Goal: Task Accomplishment & Management: Manage account settings

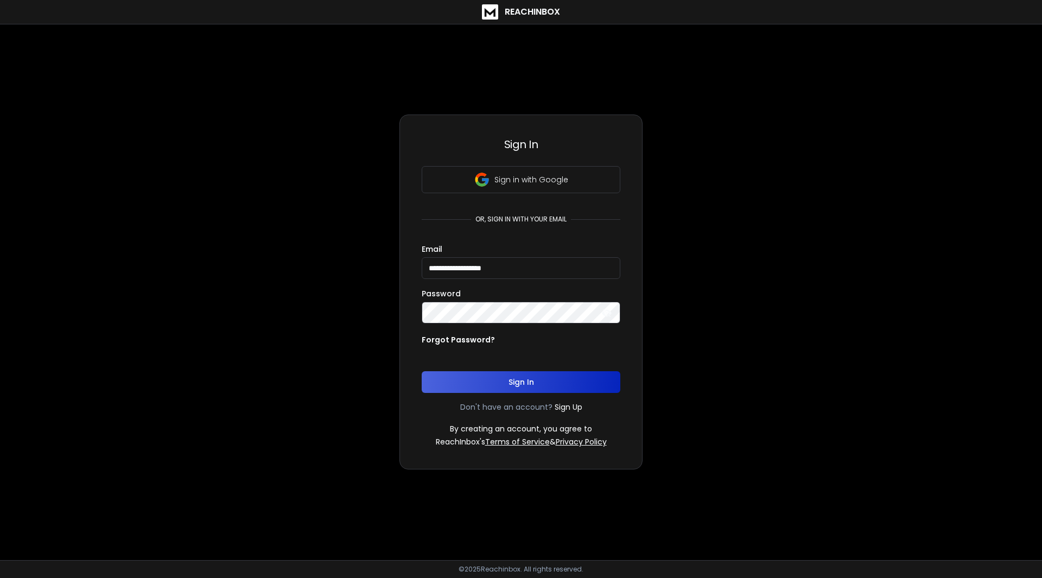
click at [494, 388] on button "Sign In" at bounding box center [521, 382] width 199 height 22
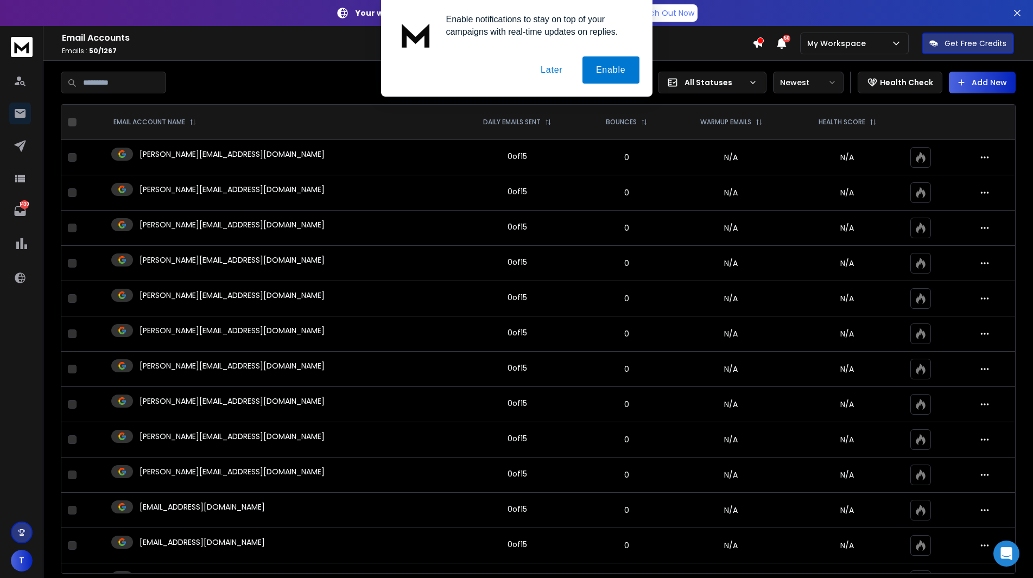
click at [550, 72] on button "Later" at bounding box center [551, 69] width 49 height 27
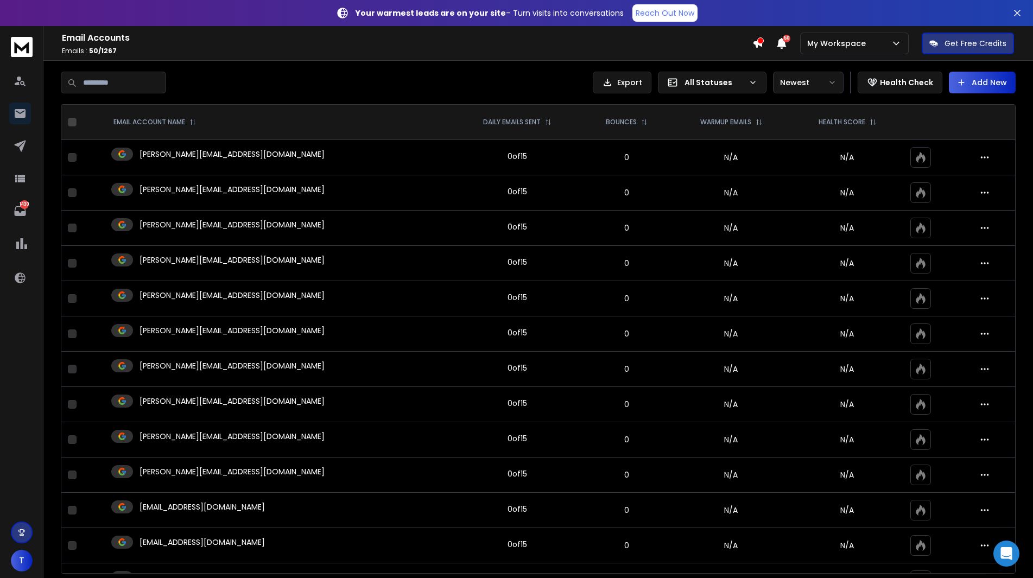
drag, startPoint x: 993, startPoint y: 81, endPoint x: 924, endPoint y: 105, distance: 72.8
click at [992, 81] on button "Add New" at bounding box center [982, 83] width 67 height 22
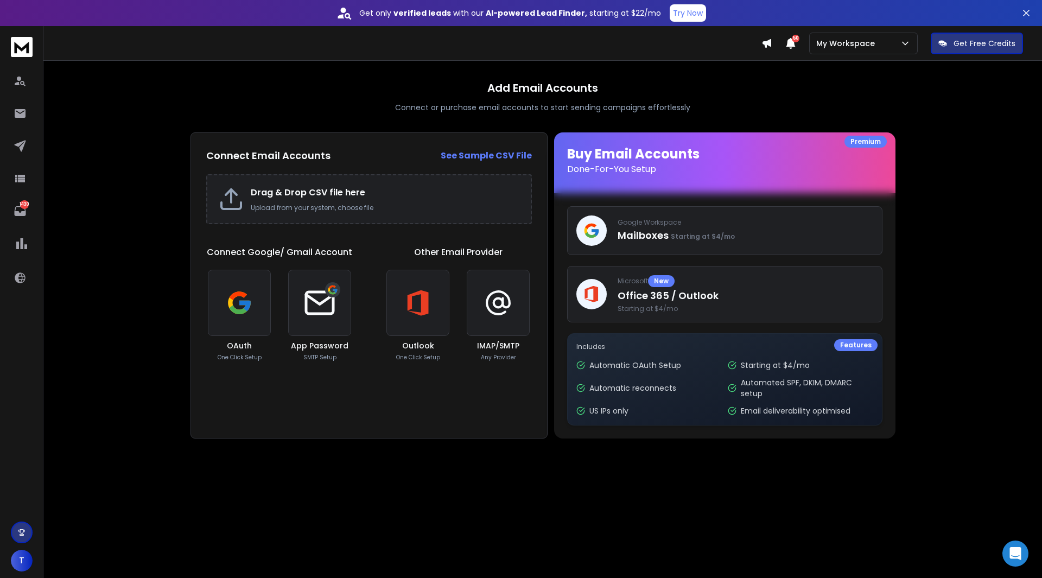
click at [245, 302] on icon at bounding box center [244, 306] width 11 height 11
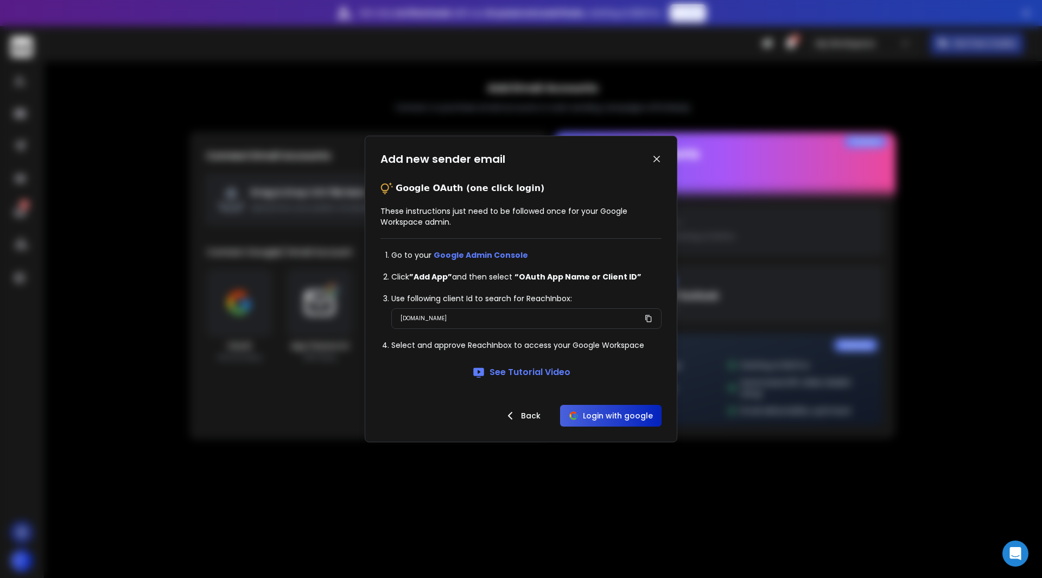
click at [598, 407] on button "Login with google" at bounding box center [611, 416] width 102 height 22
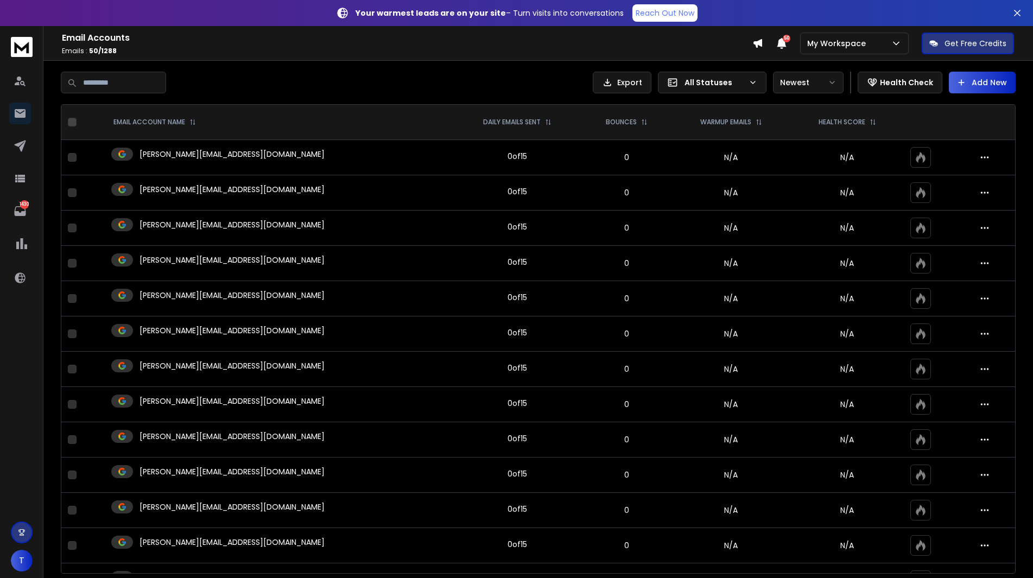
click at [971, 79] on button "Add New" at bounding box center [982, 83] width 67 height 22
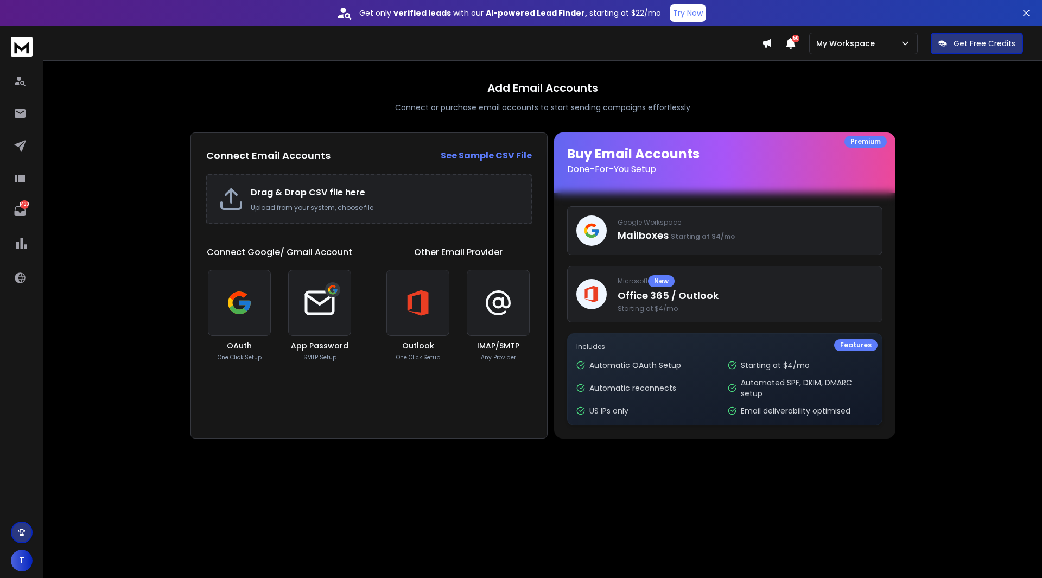
click at [246, 307] on icon at bounding box center [239, 303] width 27 height 33
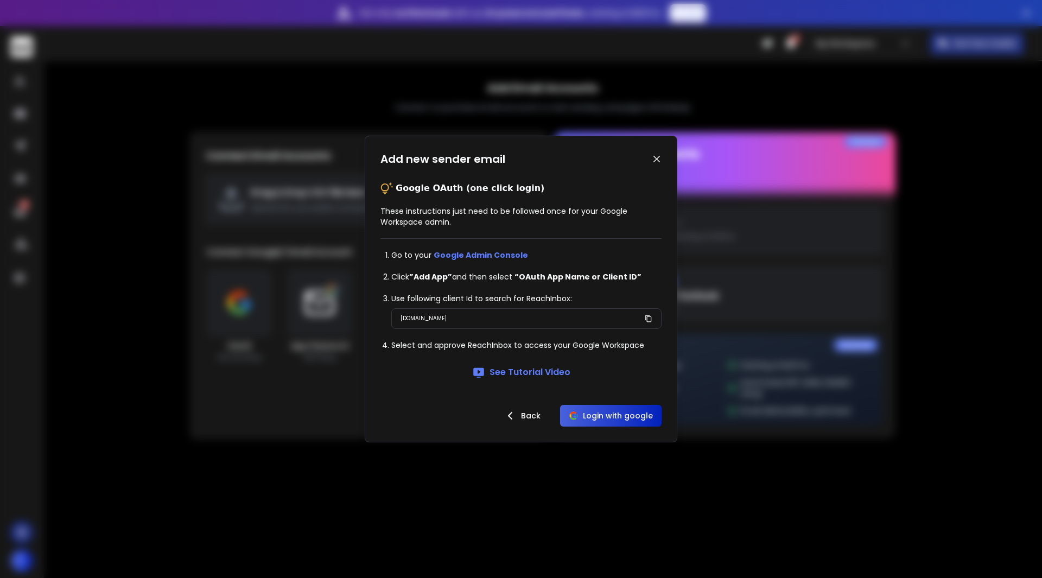
click at [592, 410] on button "Login with google" at bounding box center [611, 416] width 102 height 22
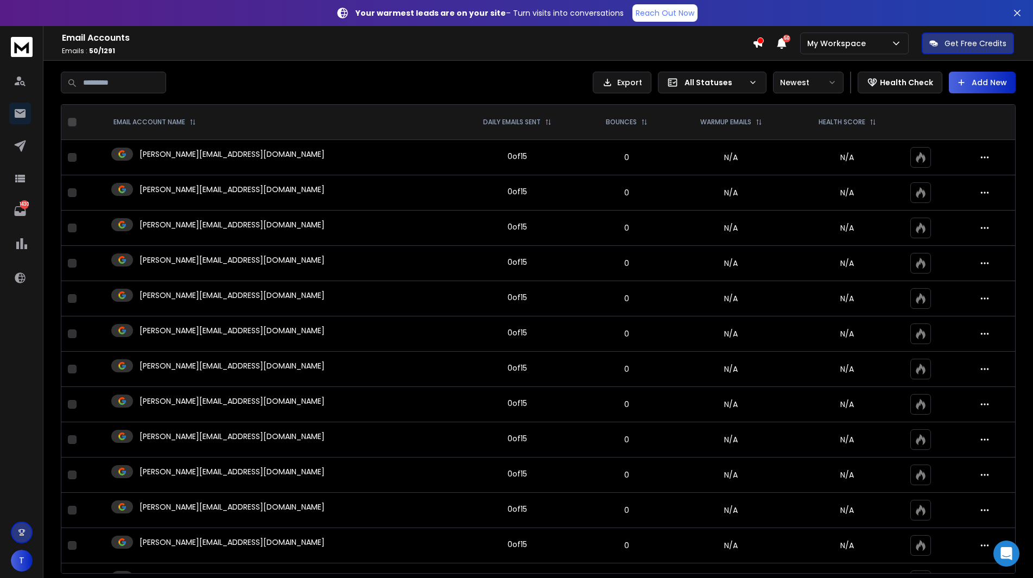
click at [975, 83] on button "Add New" at bounding box center [982, 83] width 67 height 22
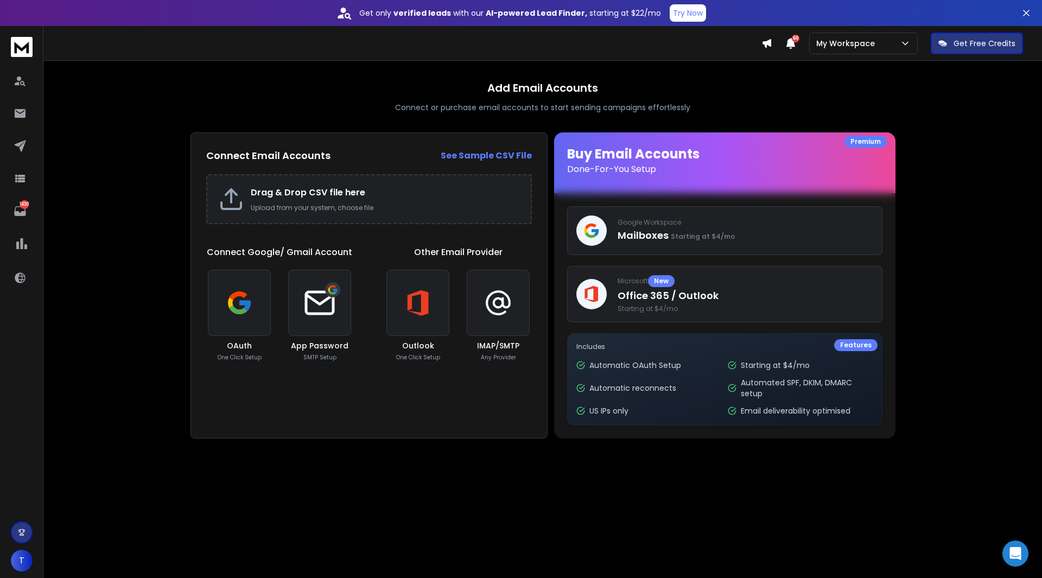
click at [244, 303] on icon at bounding box center [244, 306] width 11 height 11
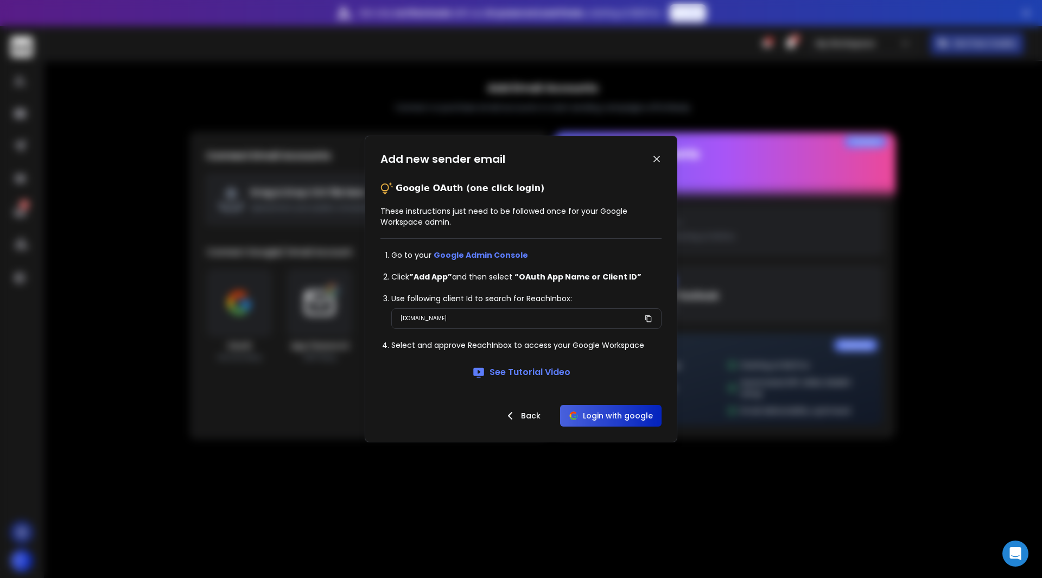
click at [582, 414] on button "Login with google" at bounding box center [611, 416] width 102 height 22
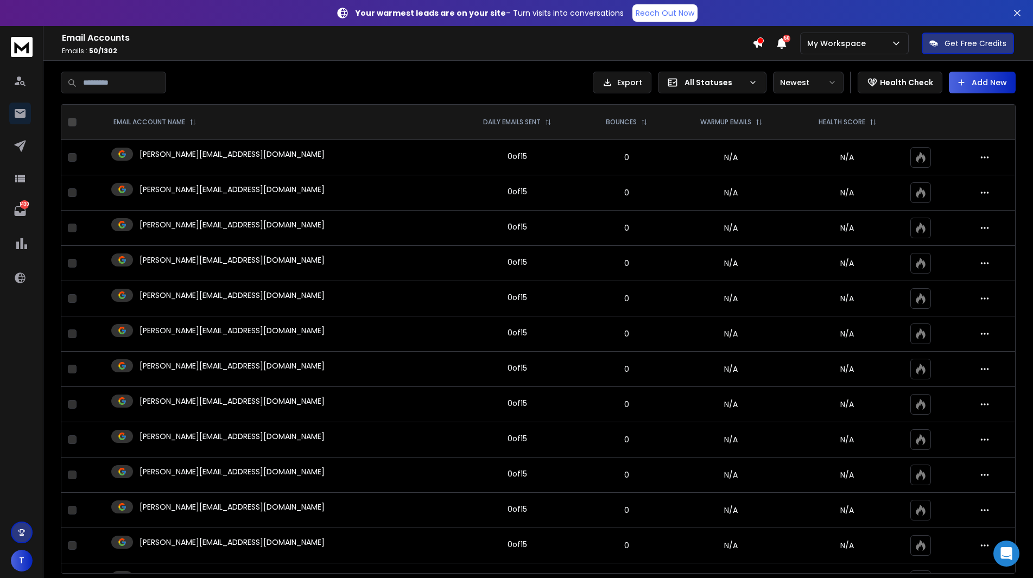
click at [980, 87] on button "Add New" at bounding box center [982, 83] width 67 height 22
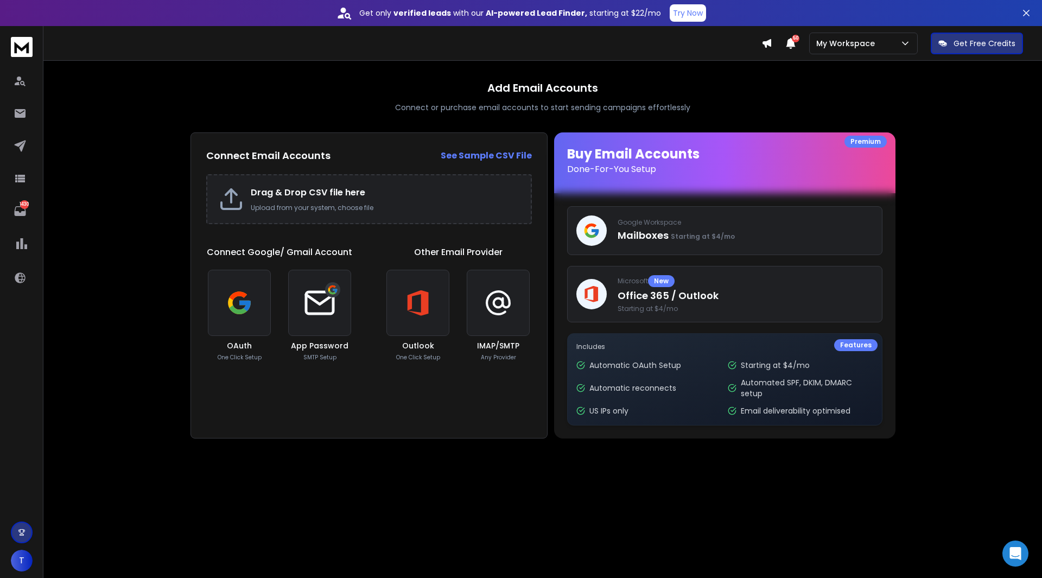
click at [229, 307] on icon at bounding box center [239, 303] width 27 height 33
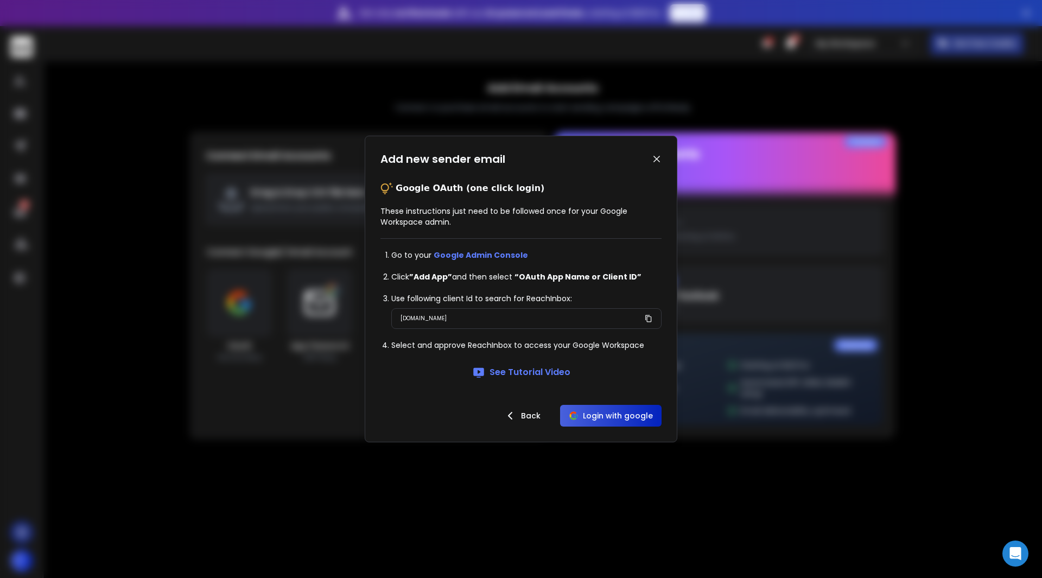
click at [577, 414] on icon at bounding box center [574, 416] width 10 height 10
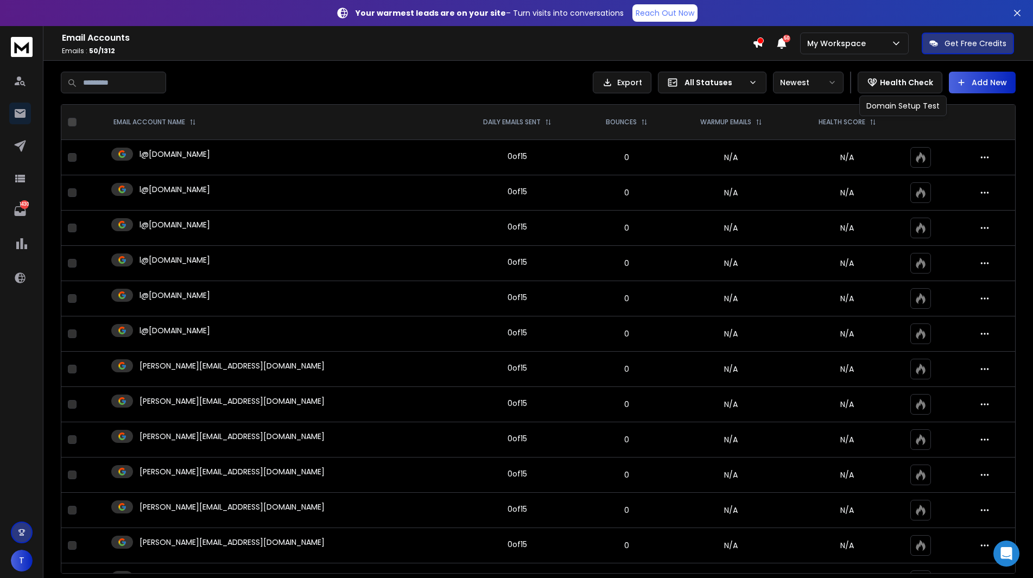
click at [972, 82] on button "Add New" at bounding box center [982, 83] width 67 height 22
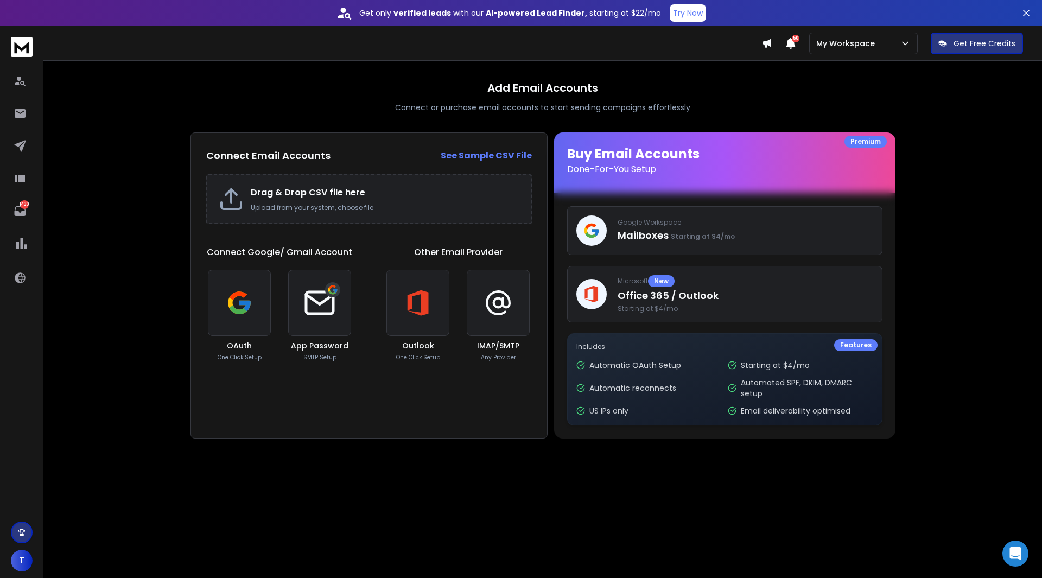
click at [230, 308] on icon at bounding box center [239, 303] width 27 height 33
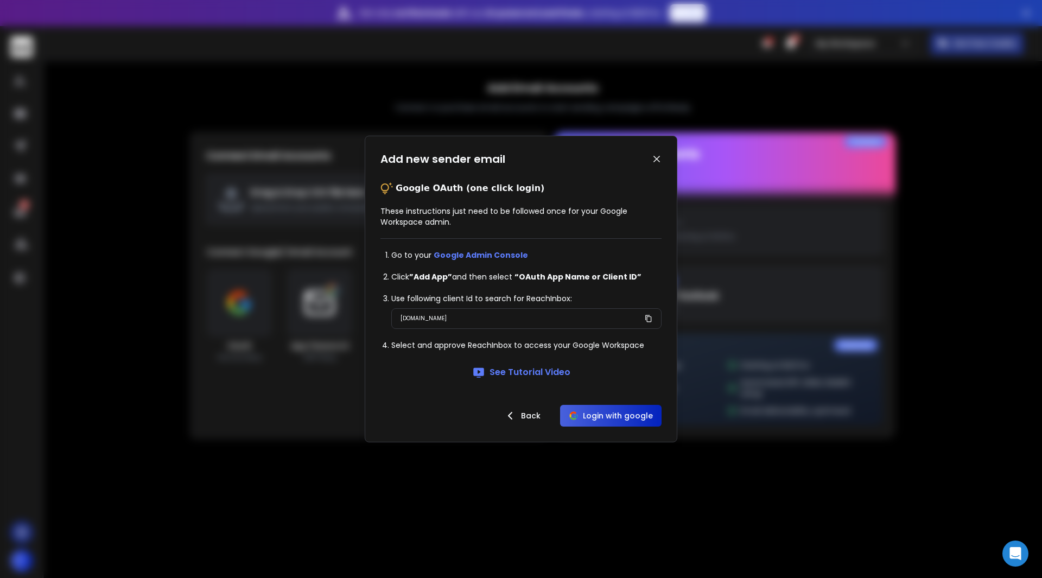
click at [600, 416] on button "Login with google" at bounding box center [611, 416] width 102 height 22
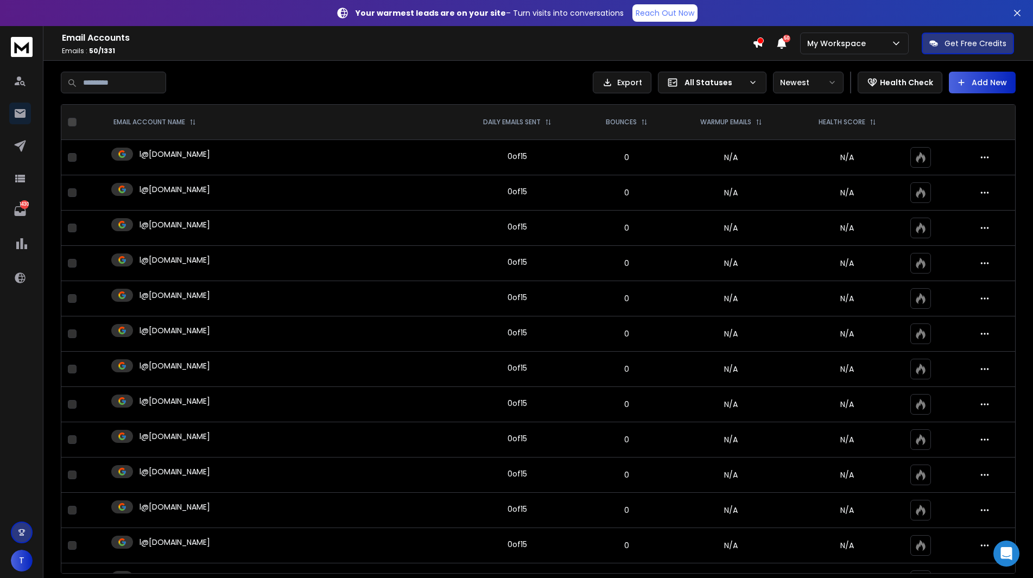
click at [991, 80] on button "Add New" at bounding box center [982, 83] width 67 height 22
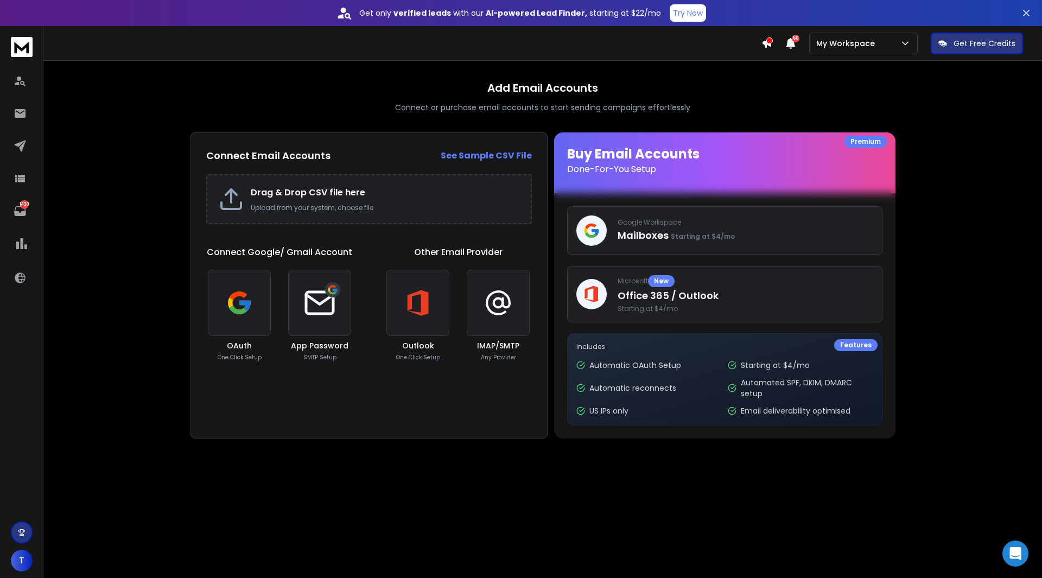
click at [249, 308] on icon at bounding box center [244, 306] width 11 height 11
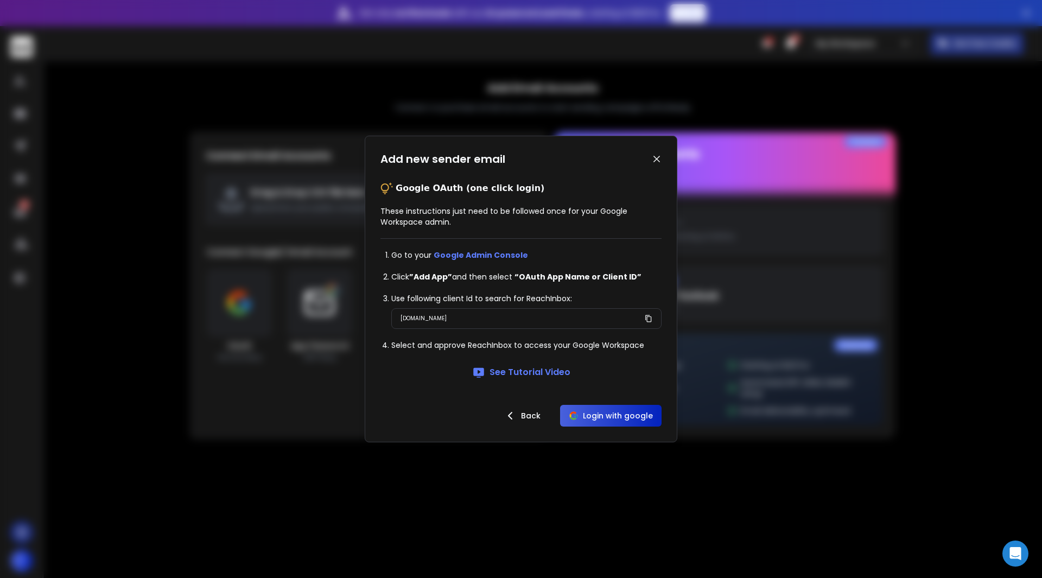
click at [592, 419] on button "Login with google" at bounding box center [611, 416] width 102 height 22
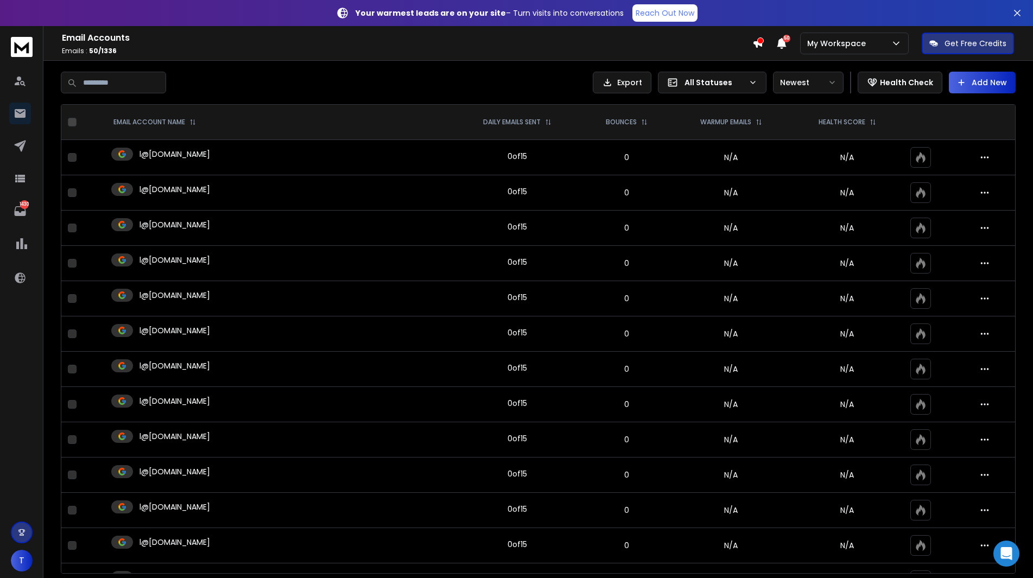
click at [976, 93] on button "Add New" at bounding box center [982, 83] width 67 height 22
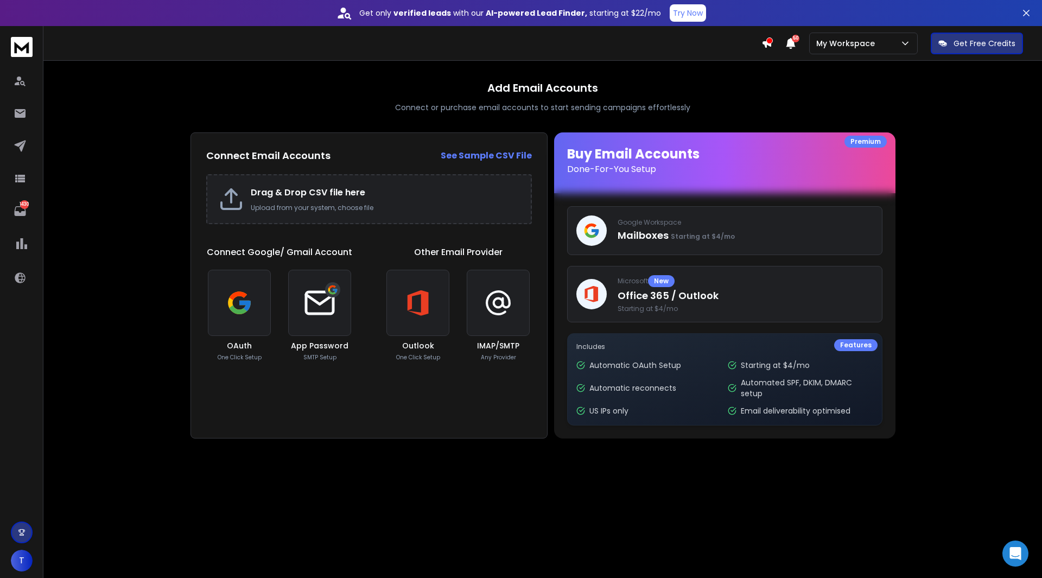
click at [235, 301] on icon at bounding box center [240, 303] width 23 height 23
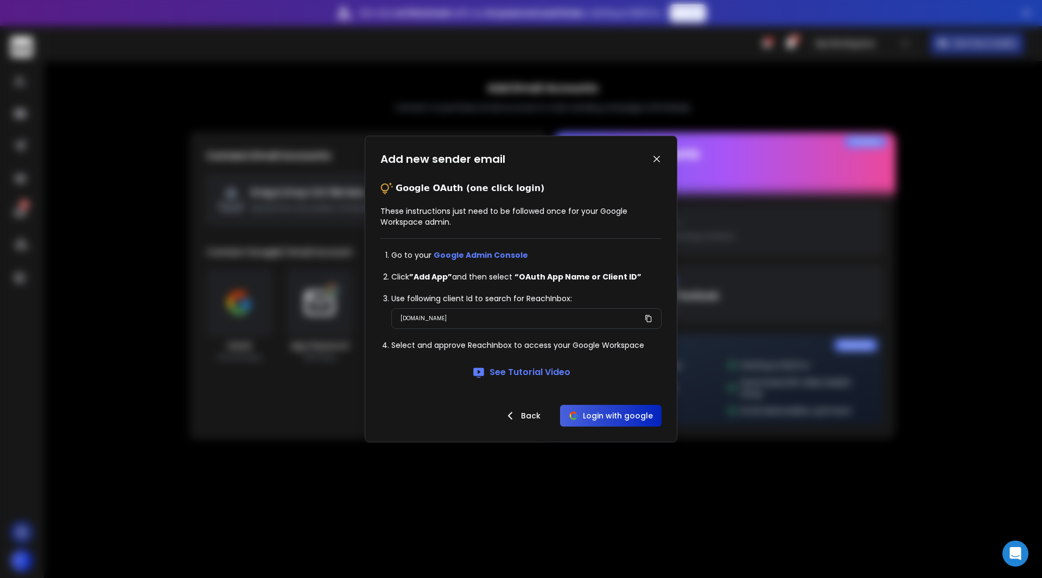
click at [582, 413] on button "Login with google" at bounding box center [611, 416] width 102 height 22
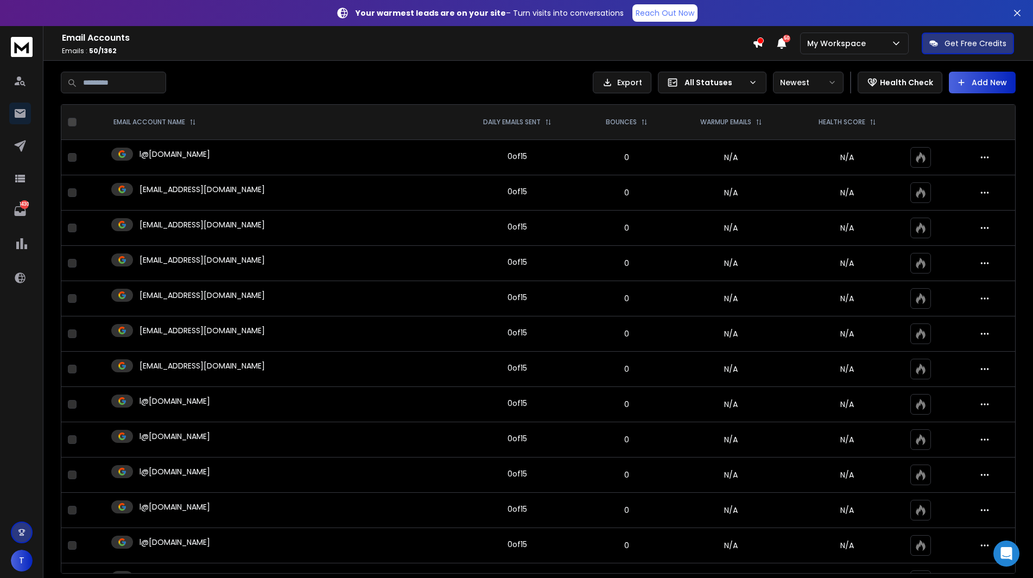
click at [988, 78] on button "Add New" at bounding box center [982, 83] width 67 height 22
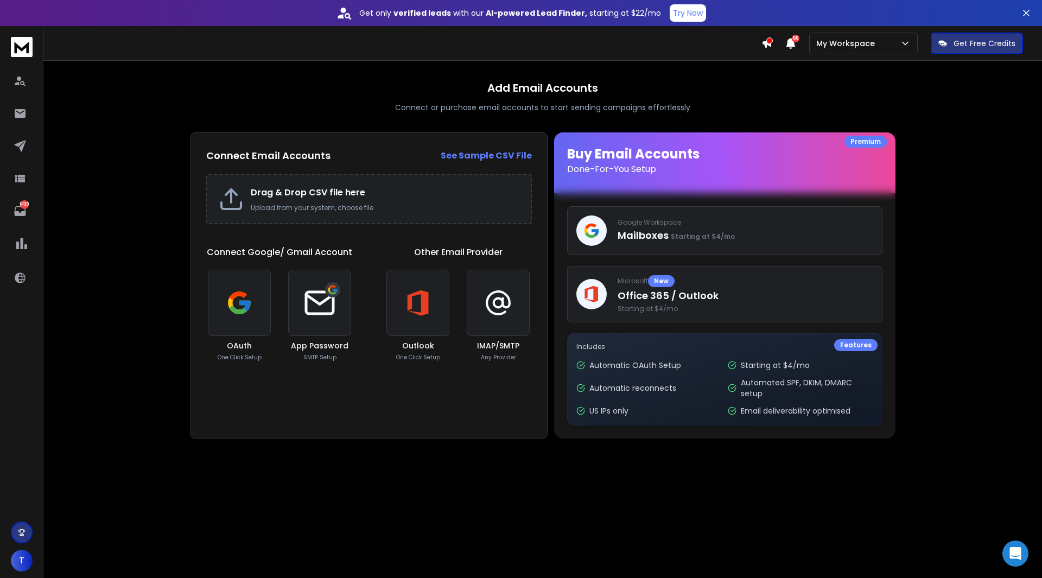
click at [237, 287] on icon at bounding box center [239, 303] width 27 height 33
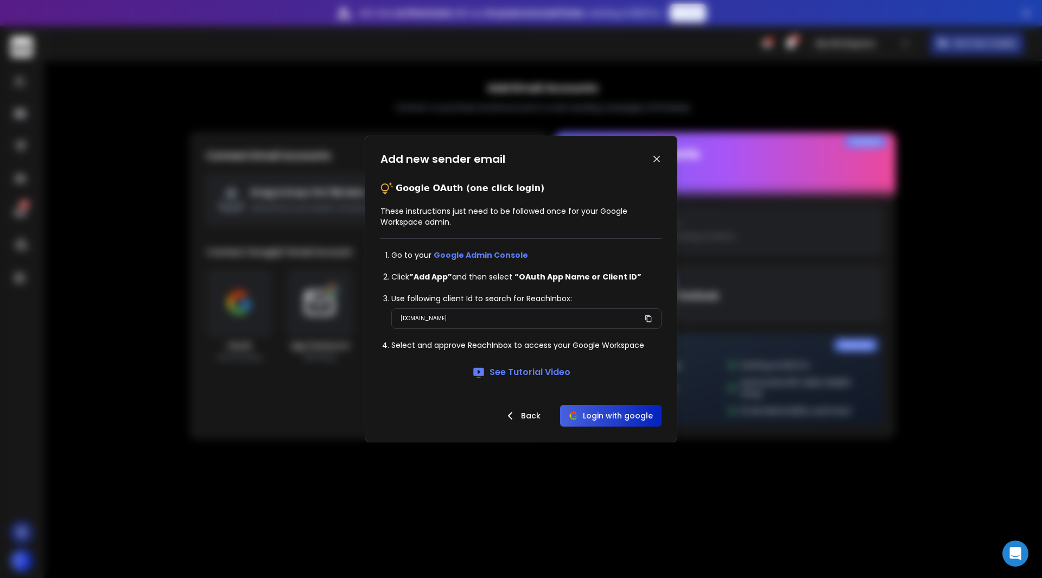
click at [599, 409] on button "Login with google" at bounding box center [611, 416] width 102 height 22
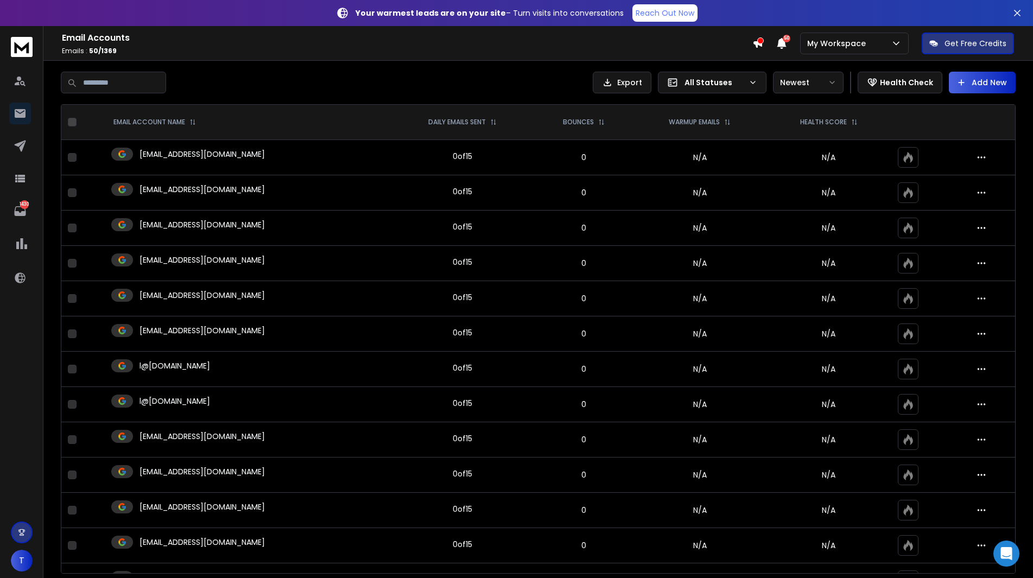
click at [991, 79] on button "Add New" at bounding box center [982, 83] width 67 height 22
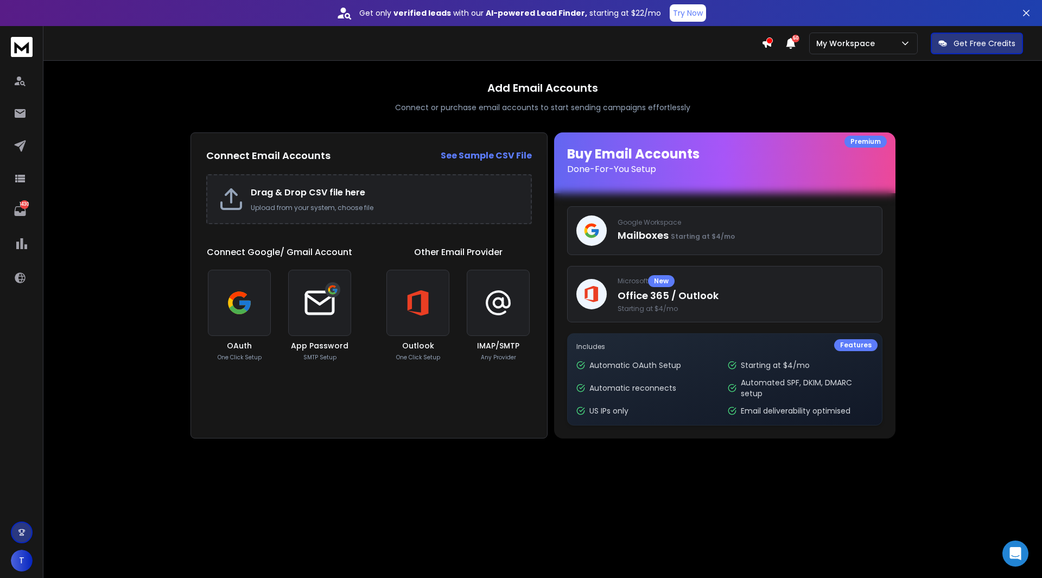
click at [245, 314] on icon at bounding box center [239, 303] width 27 height 33
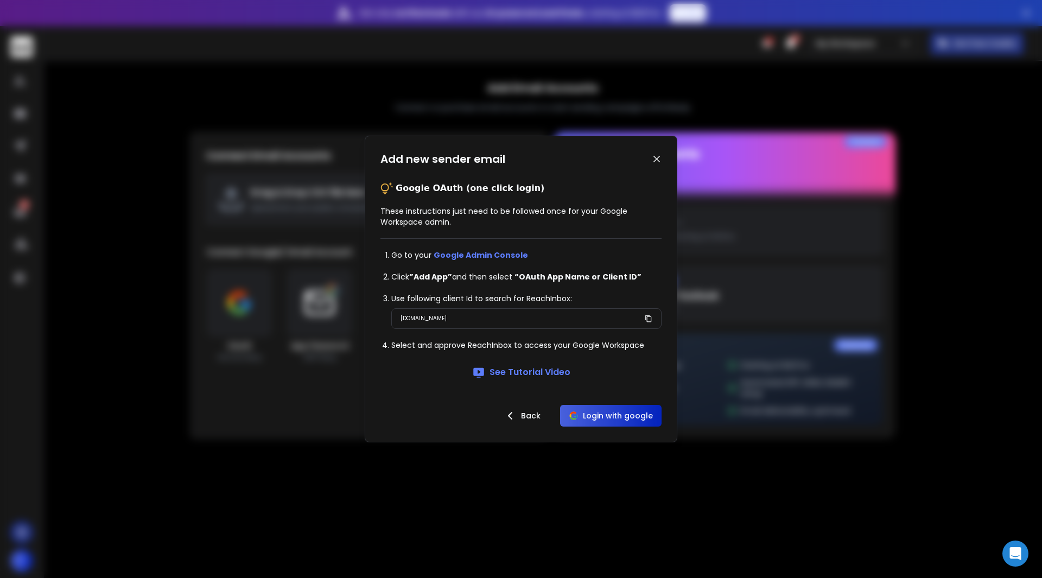
click at [590, 408] on button "Login with google" at bounding box center [611, 416] width 102 height 22
